Goal: Information Seeking & Learning: Find specific fact

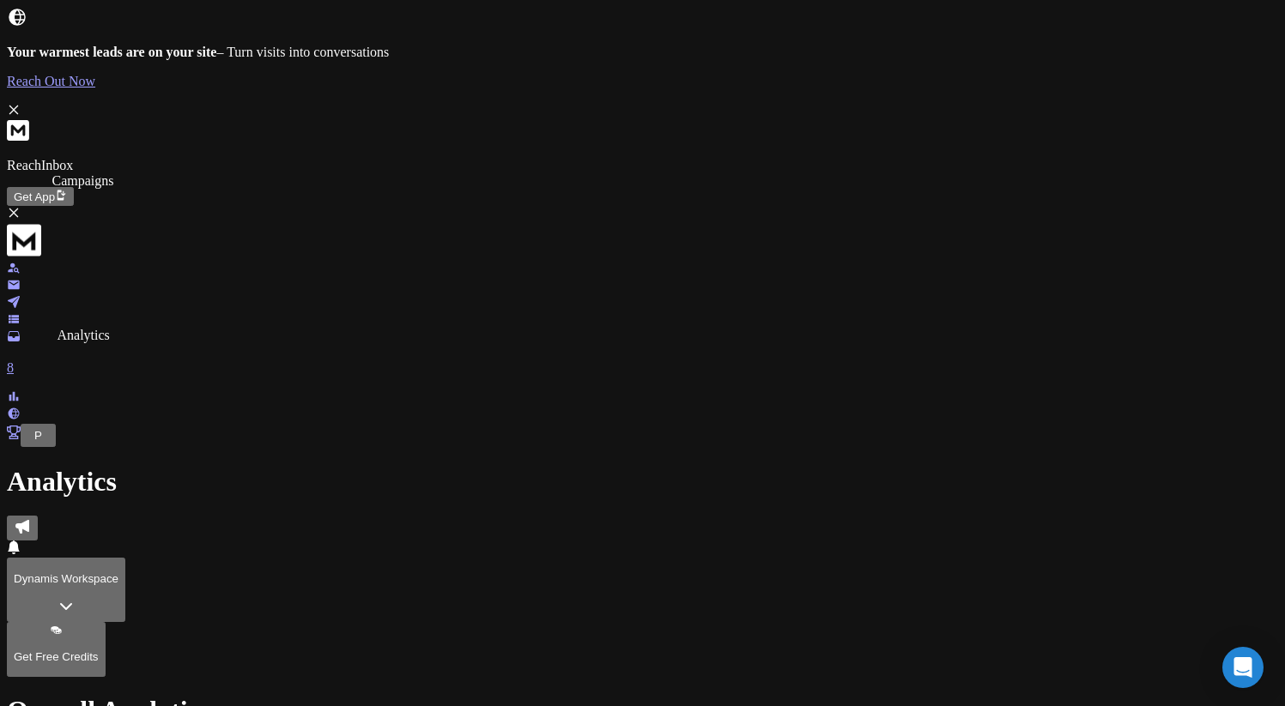
click at [21, 295] on icon at bounding box center [14, 302] width 14 height 14
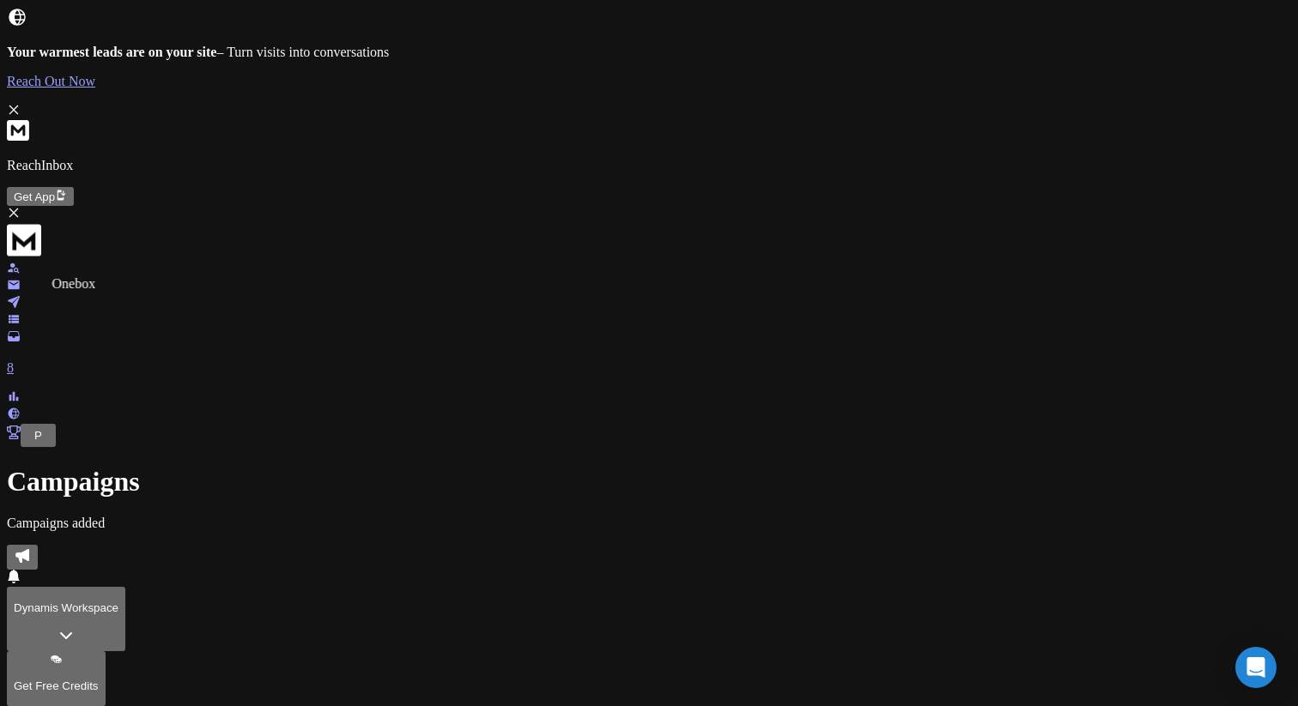
click at [30, 331] on link "8" at bounding box center [649, 353] width 1284 height 45
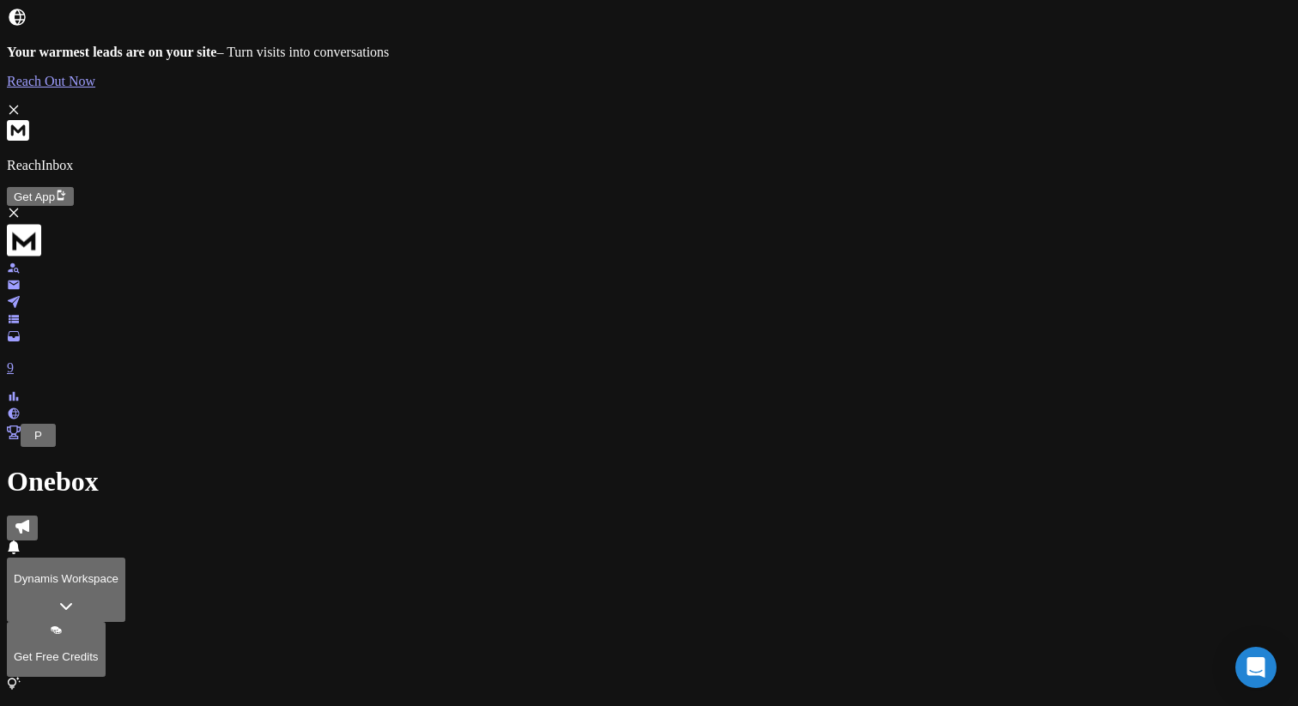
paste input "*******"
type input "*******"
